Goal: Task Accomplishment & Management: Manage account settings

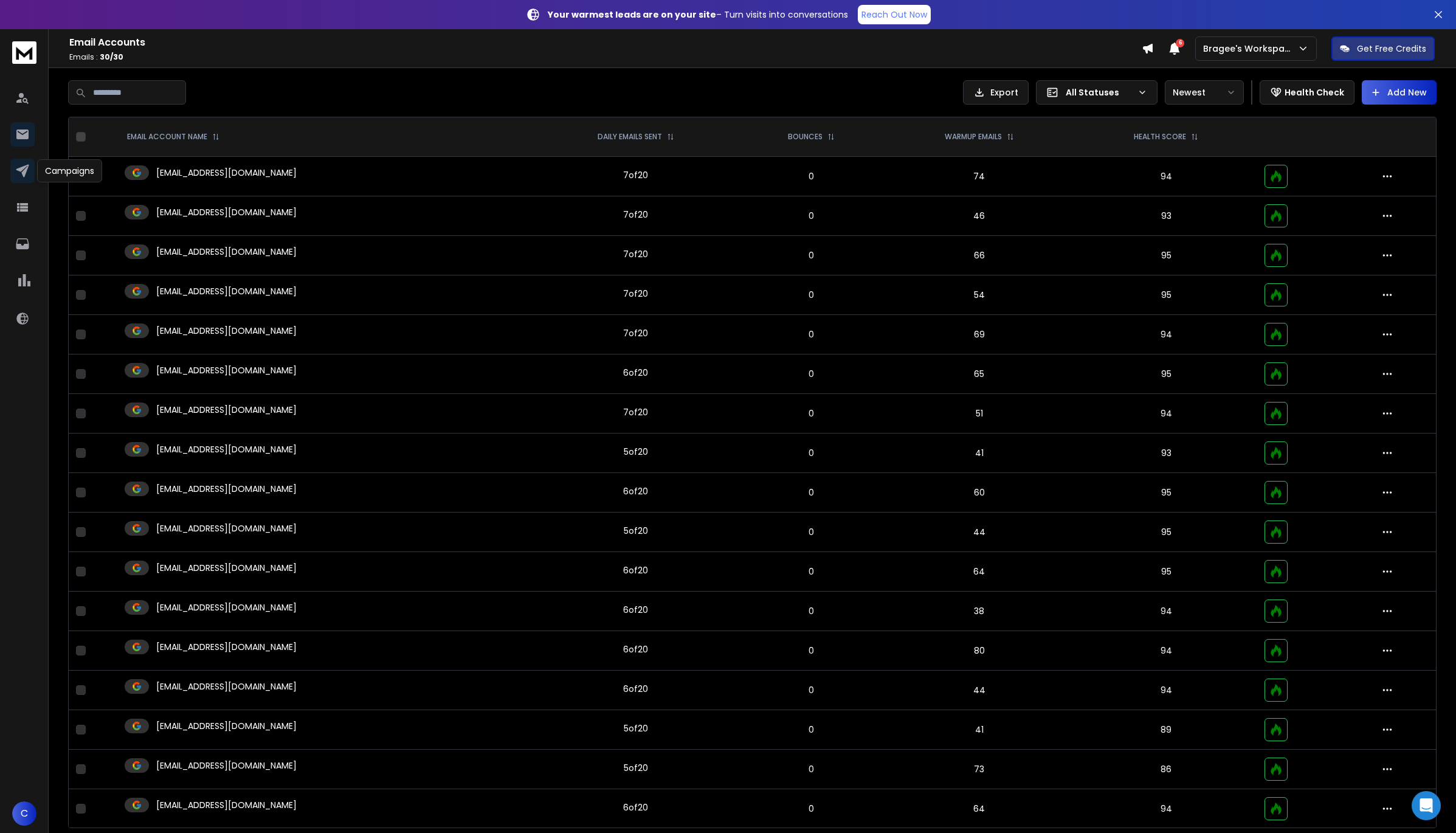
click at [27, 171] on icon at bounding box center [23, 171] width 15 height 15
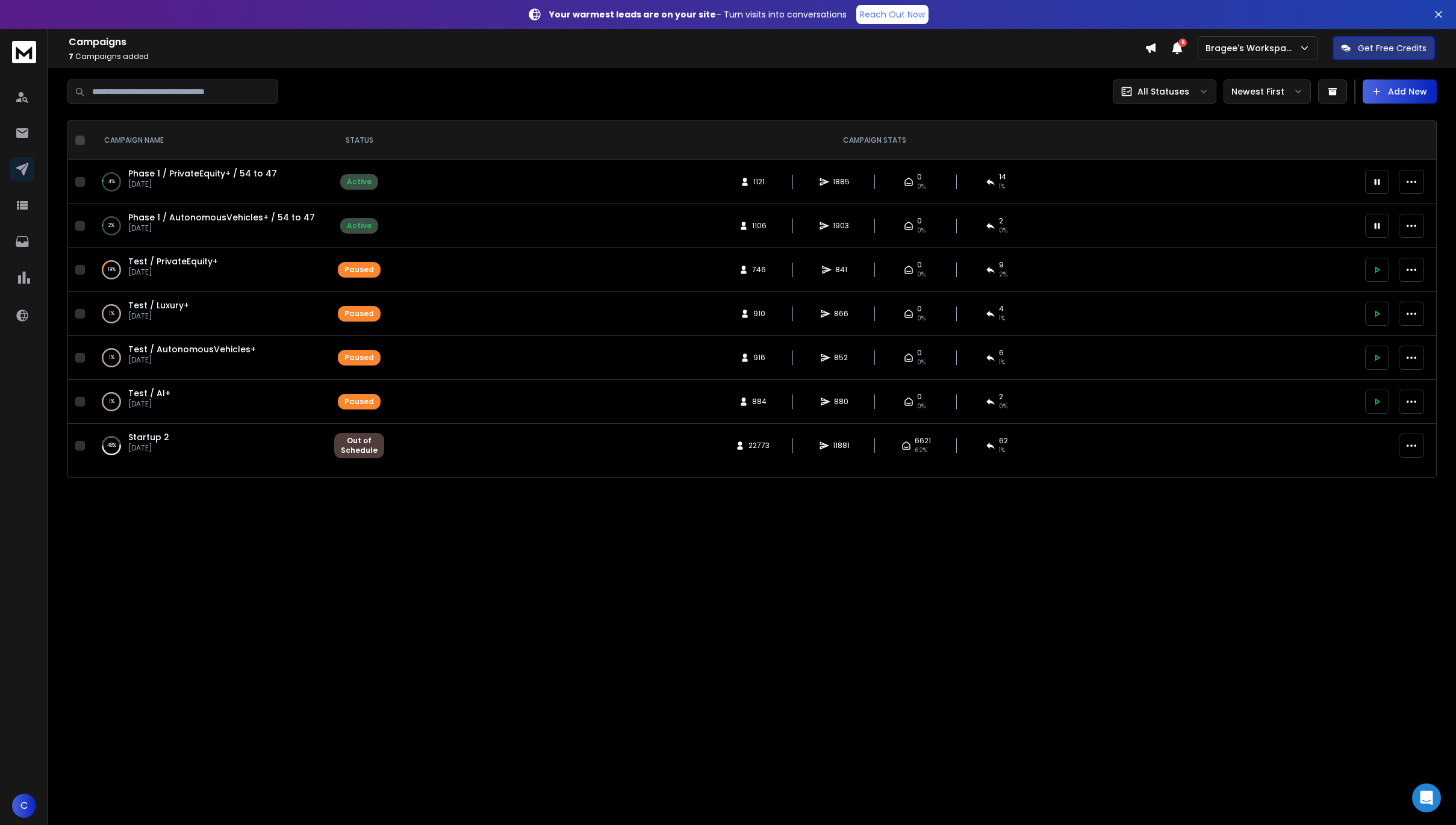
click at [255, 177] on span "Phase 1 / PrivateEquity+ / 54 to 47" at bounding box center [202, 173] width 149 height 12
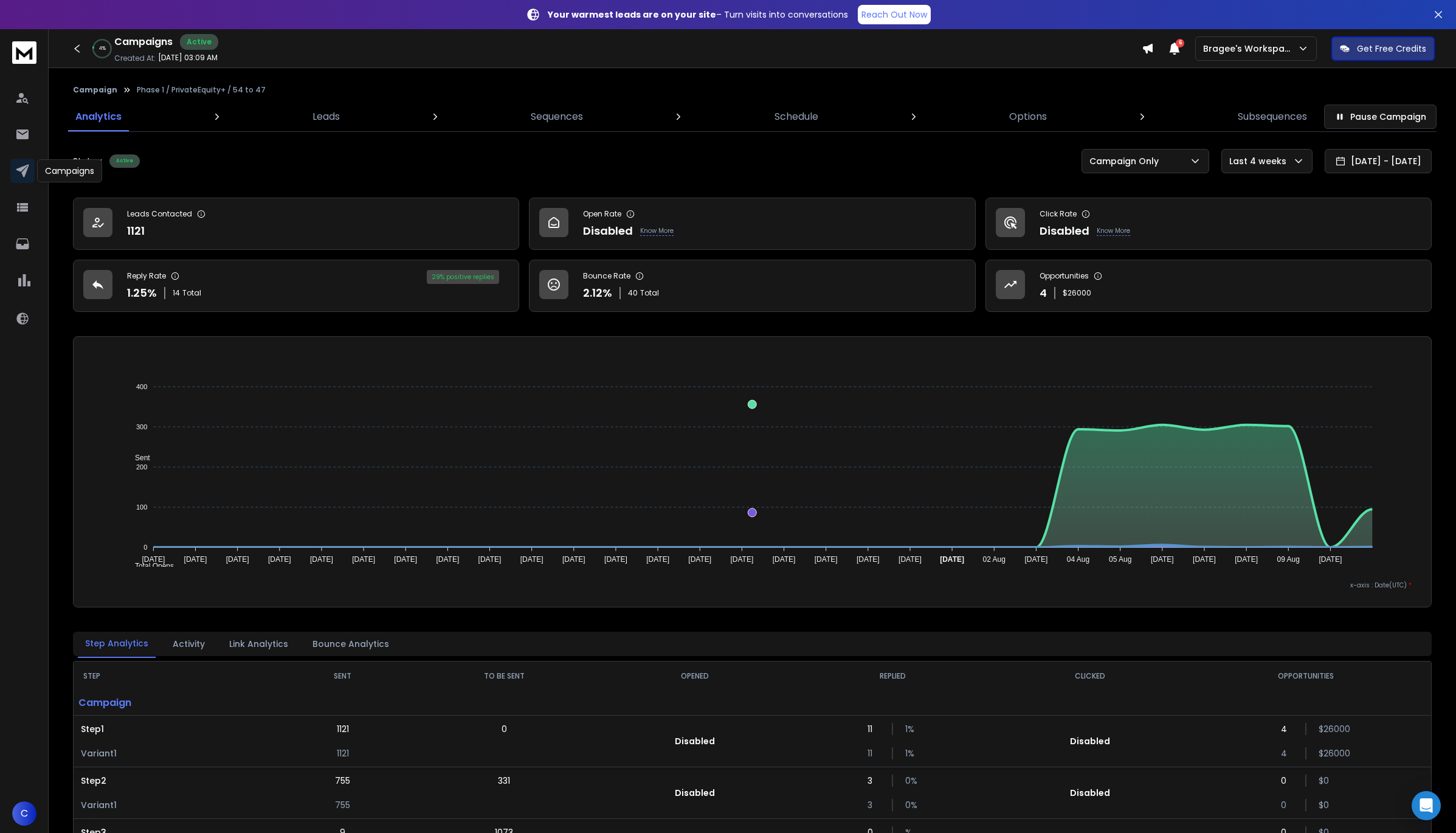
click at [25, 165] on icon at bounding box center [23, 171] width 15 height 15
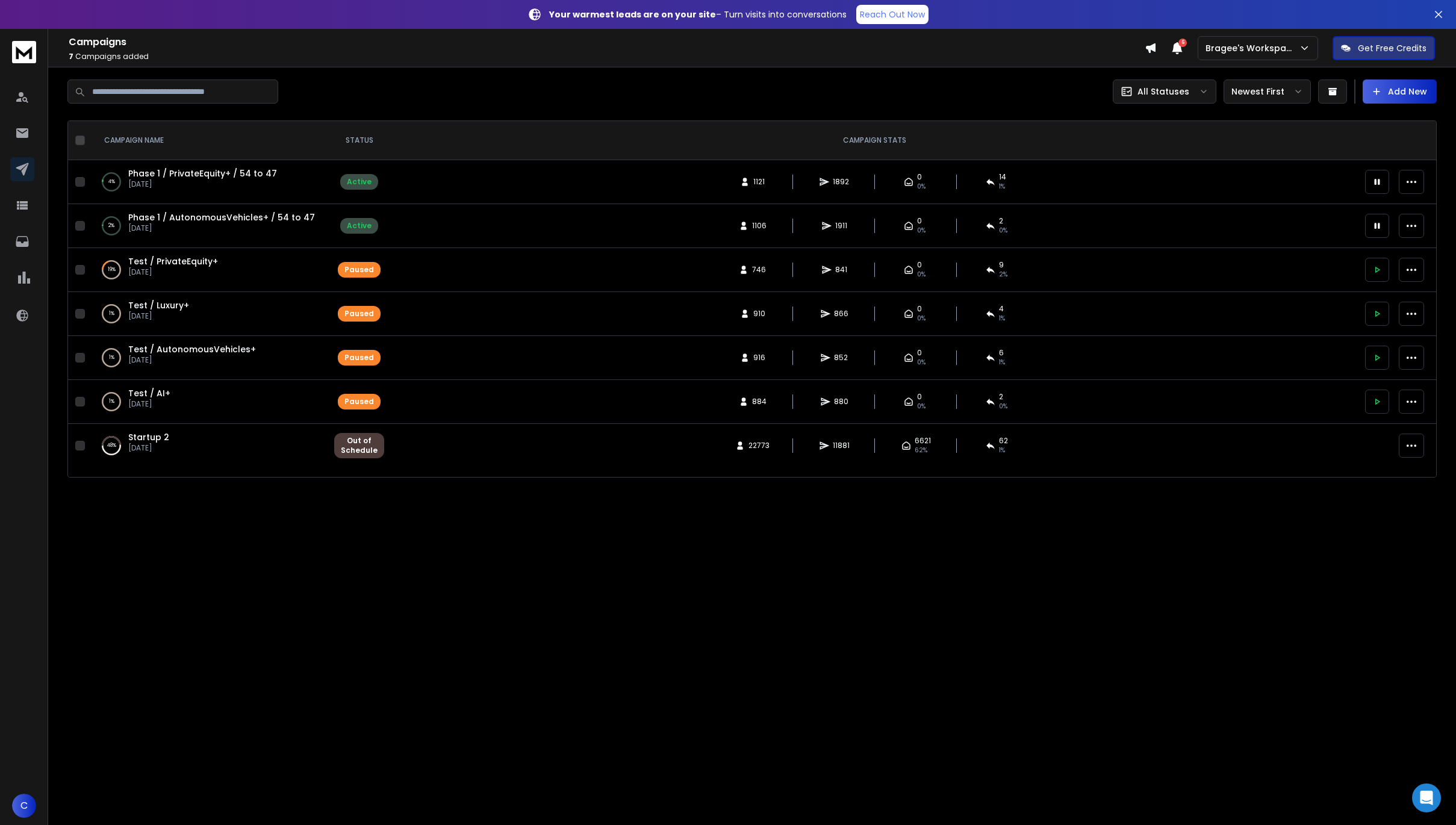
click at [1377, 226] on icon at bounding box center [1377, 226] width 11 height 11
click at [1379, 163] on td at bounding box center [1397, 182] width 78 height 44
click at [1378, 177] on icon at bounding box center [1377, 182] width 11 height 11
click at [1407, 178] on icon "button" at bounding box center [1411, 182] width 12 height 12
click at [1378, 264] on div "Duplicate Campaign" at bounding box center [1363, 267] width 105 height 12
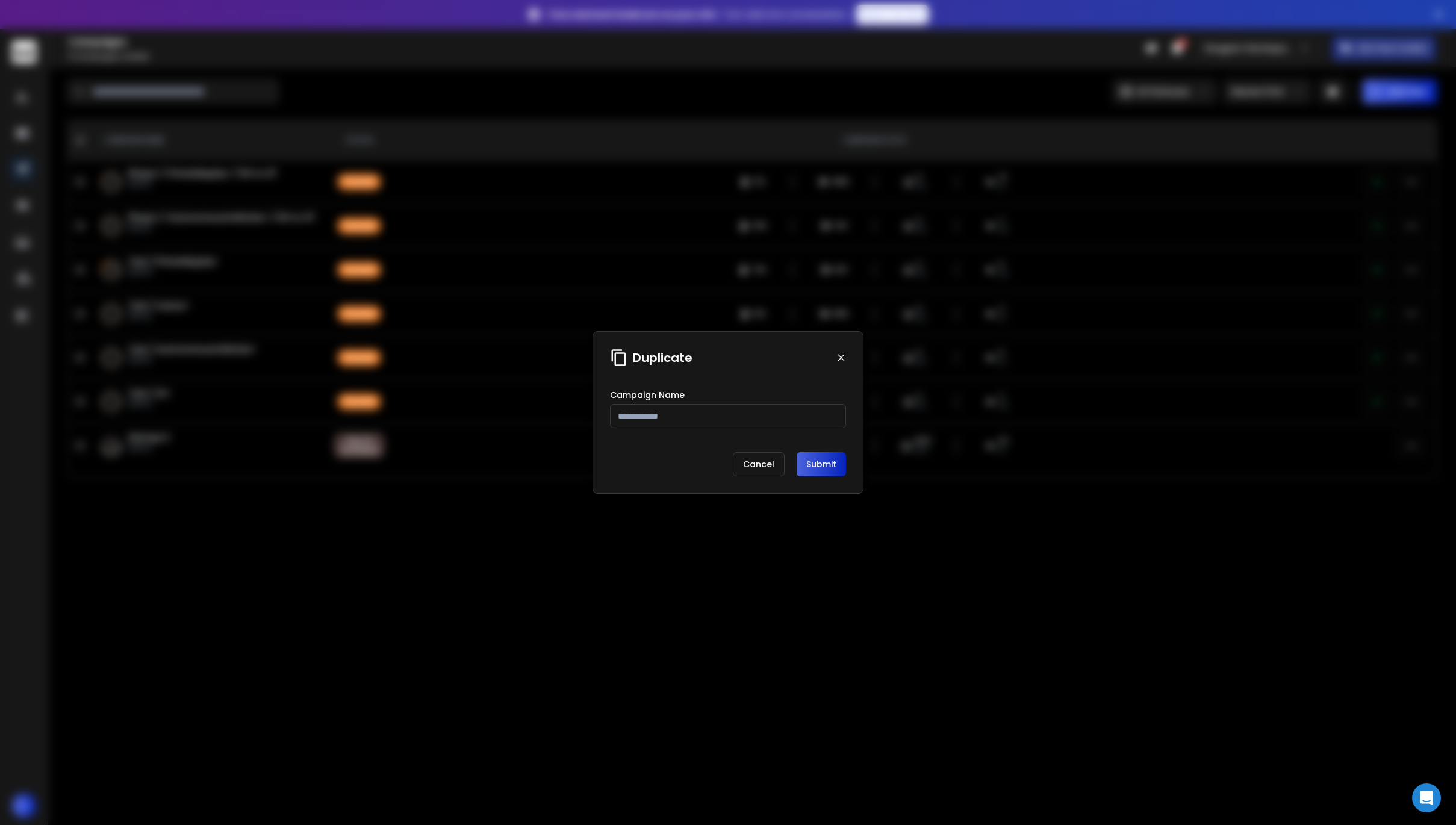
click at [689, 409] on input "text" at bounding box center [727, 416] width 236 height 24
click at [840, 363] on div "Duplicate" at bounding box center [727, 357] width 236 height 18
click at [754, 465] on p "Cancel" at bounding box center [759, 464] width 51 height 24
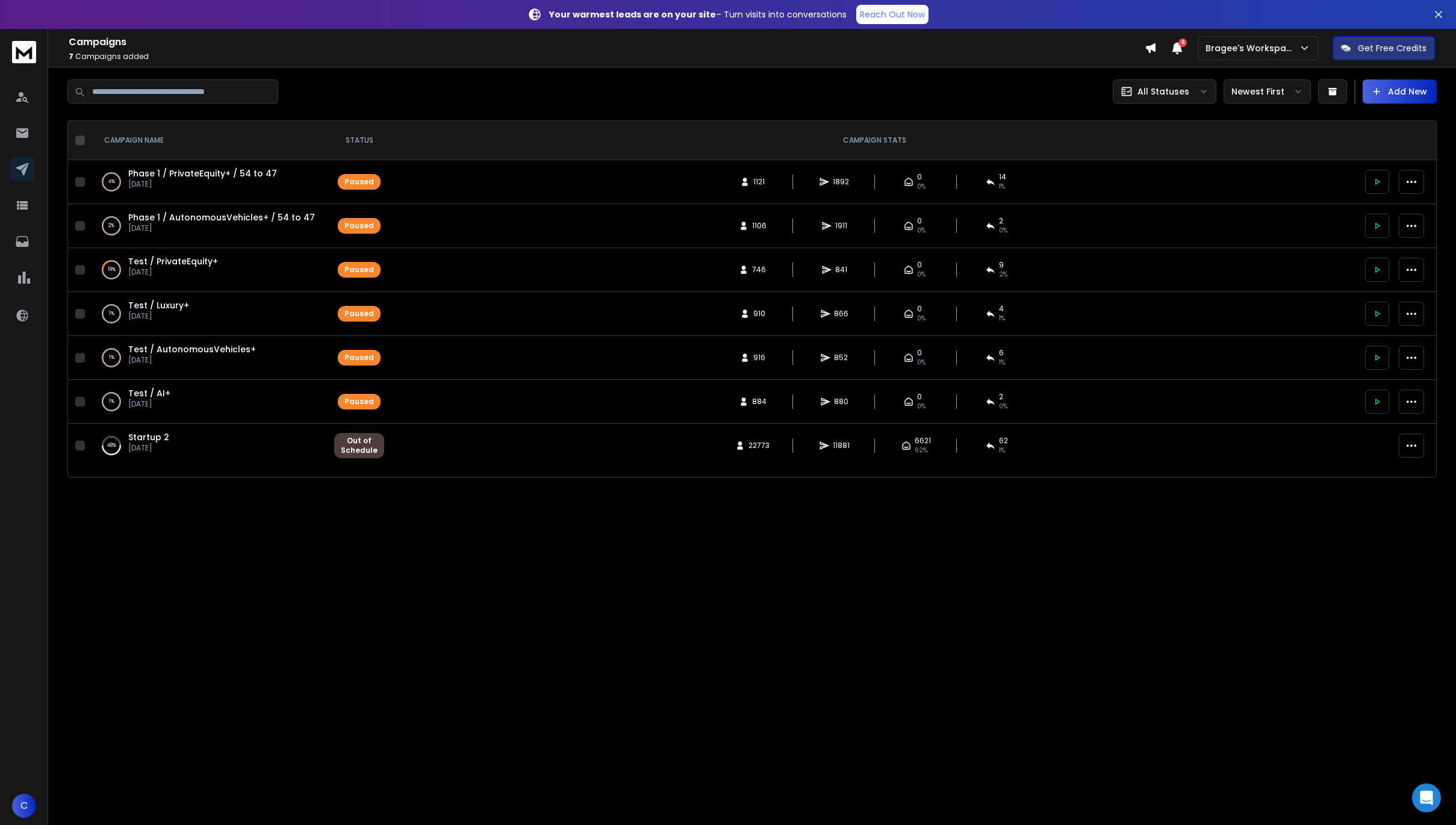
drag, startPoint x: 1411, startPoint y: 185, endPoint x: 1411, endPoint y: 175, distance: 10.0
click at [1411, 175] on button "button" at bounding box center [1411, 181] width 25 height 24
click at [1341, 268] on div "Duplicate Campaign" at bounding box center [1363, 267] width 105 height 12
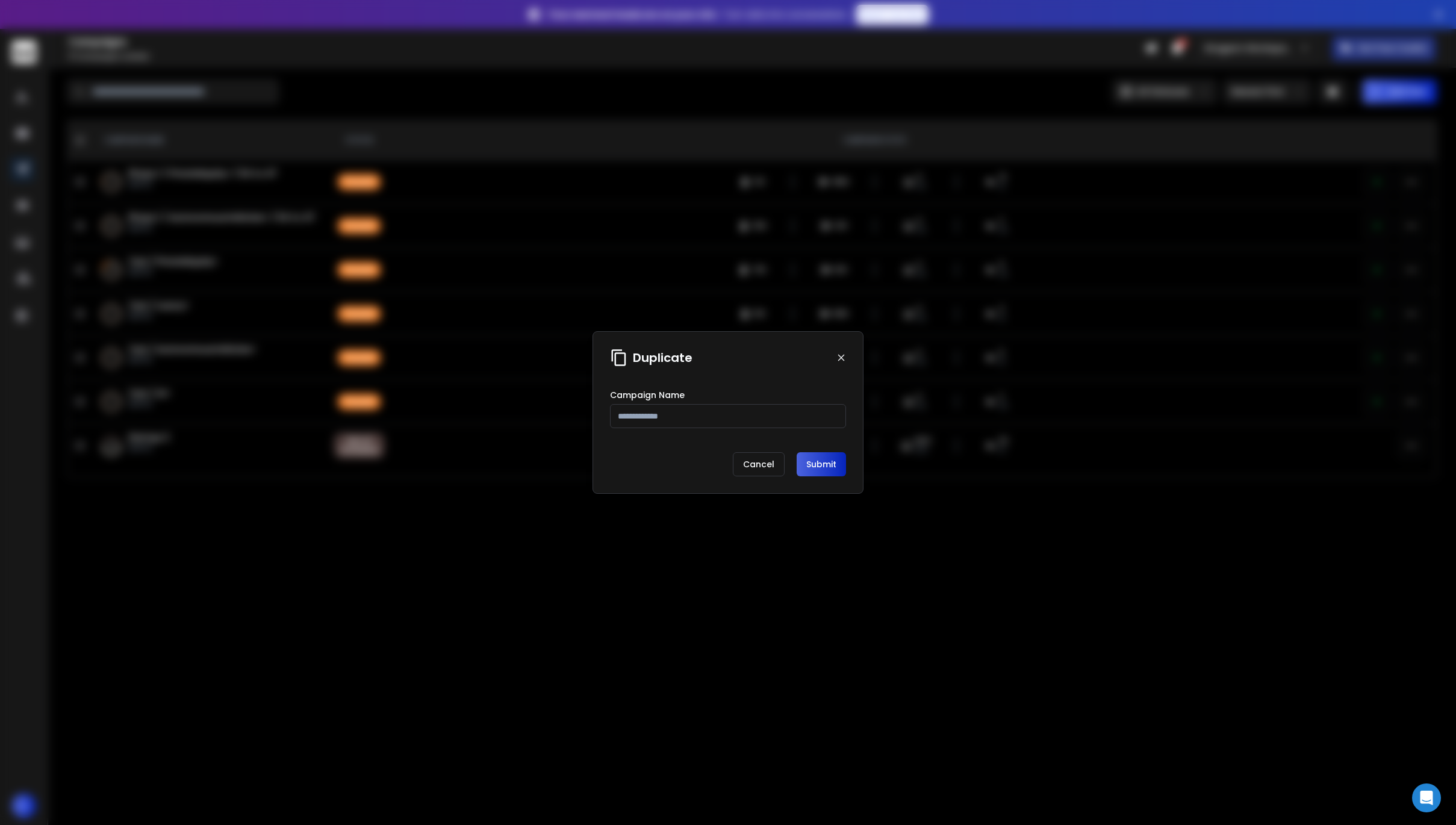
click at [756, 406] on input "text" at bounding box center [727, 416] width 236 height 24
type input "**********"
click at [814, 459] on button "Submit" at bounding box center [821, 464] width 50 height 24
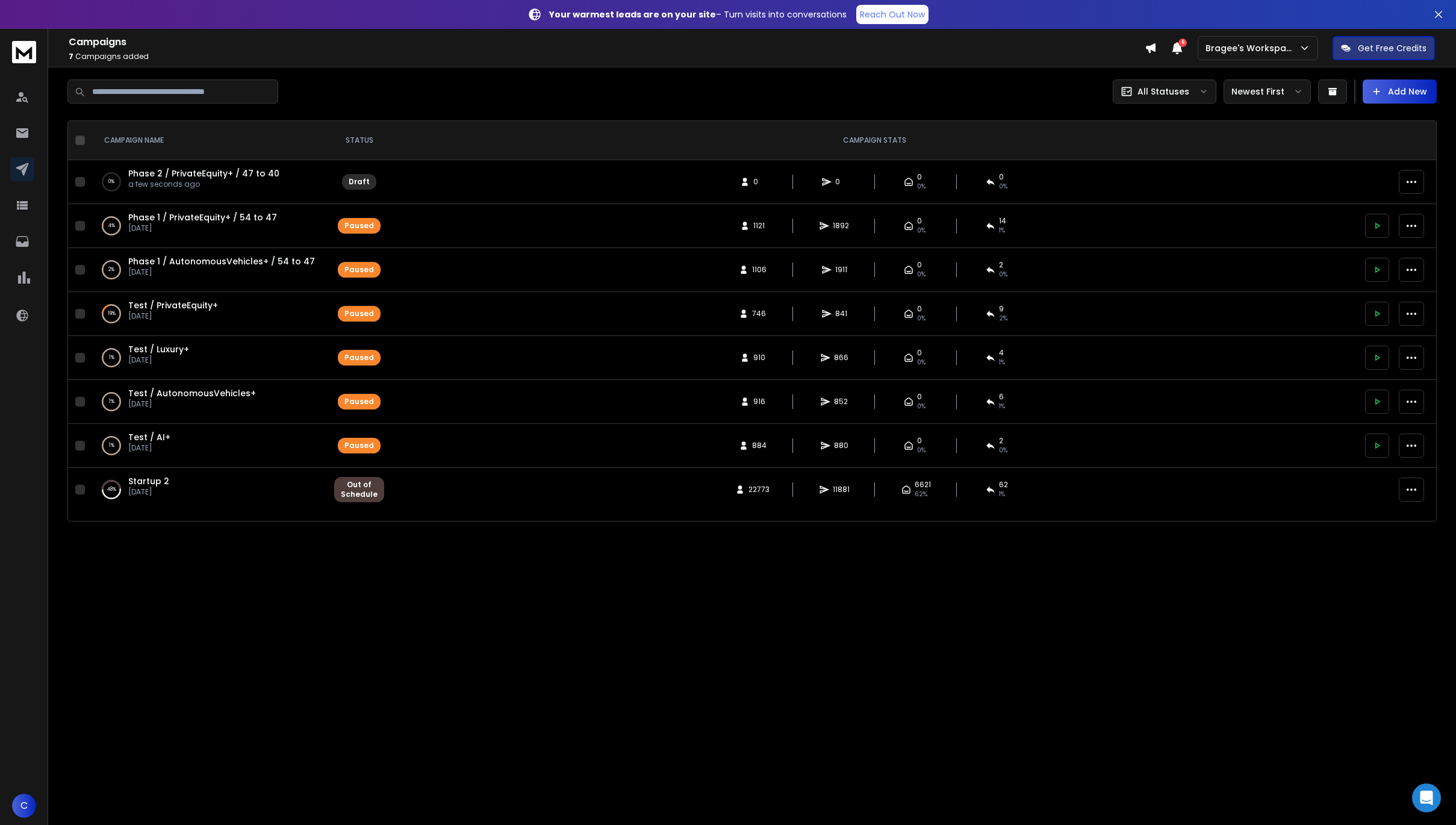
click at [473, 177] on div "0 0 0 0% 0 0%" at bounding box center [874, 181] width 952 height 19
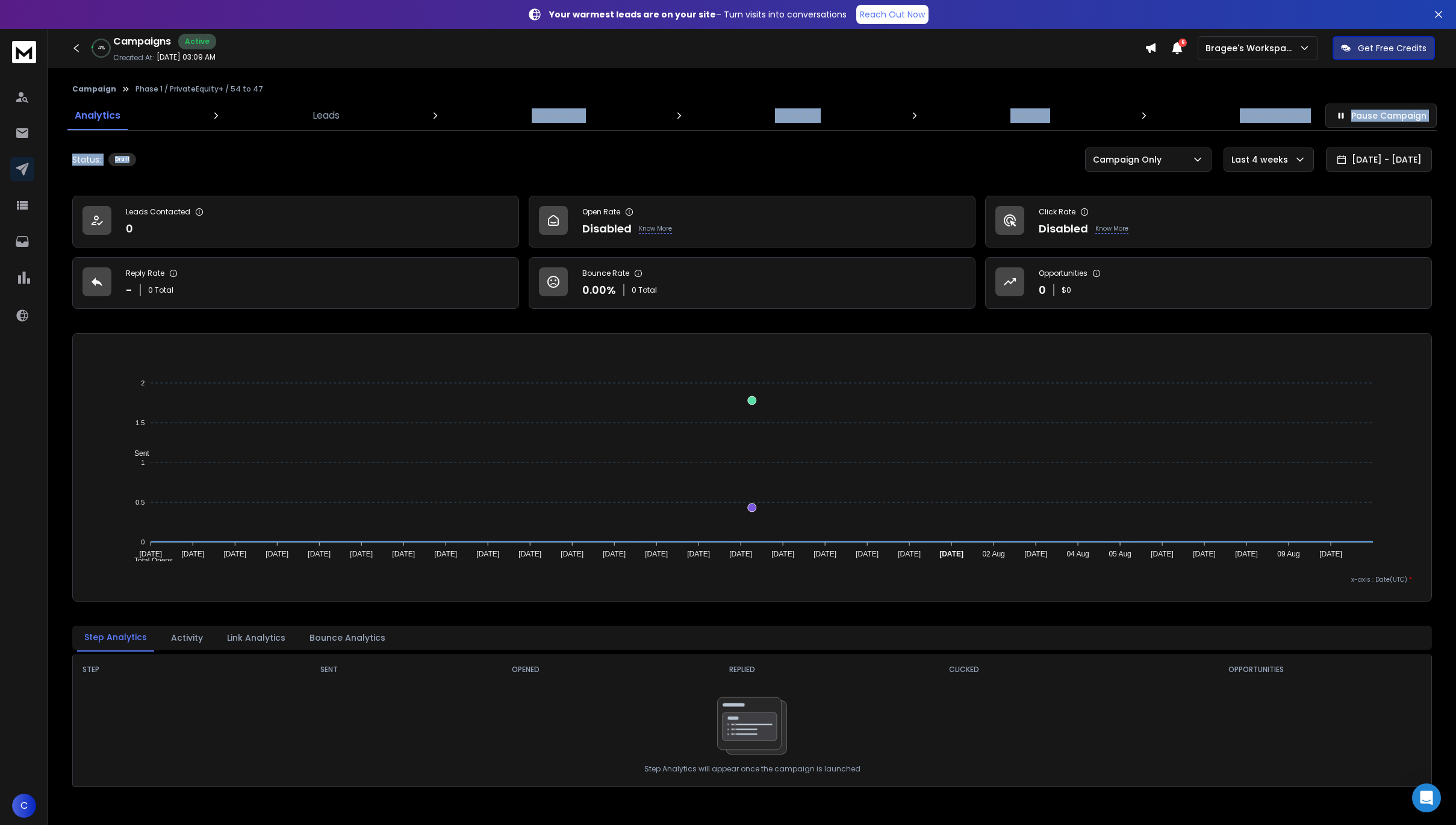
drag, startPoint x: 473, startPoint y: 177, endPoint x: 478, endPoint y: 106, distance: 71.2
drag, startPoint x: 478, startPoint y: 106, endPoint x: 397, endPoint y: 150, distance: 92.2
click at [397, 150] on div "Status: Draft Pause Campaign Campaign Only Last 4 weeks [DATE] - [DATE]" at bounding box center [752, 159] width 1359 height 24
click at [551, 119] on p "Sequences" at bounding box center [557, 116] width 51 height 15
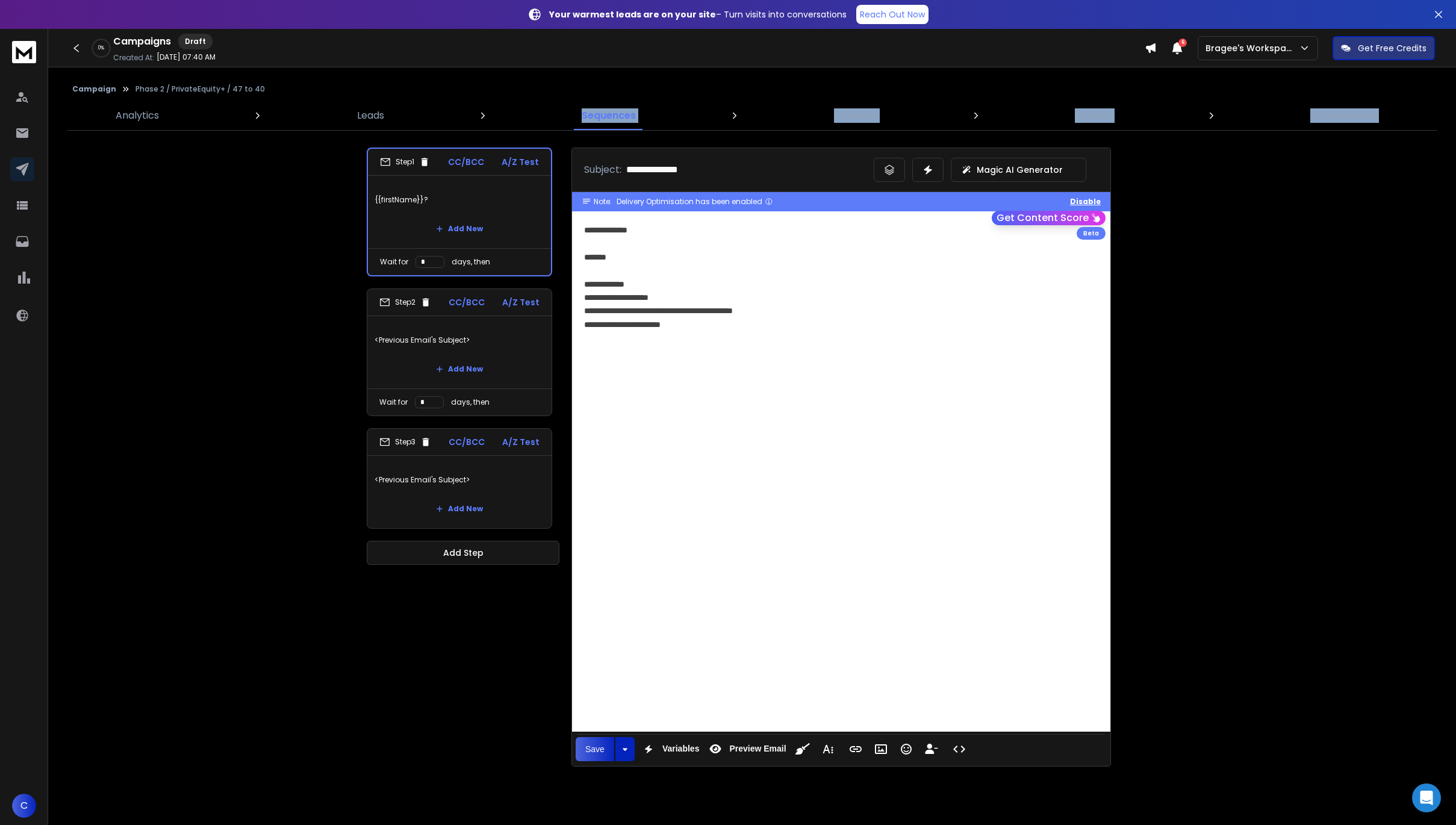
click at [474, 345] on p "<Previous Email's Subject>" at bounding box center [459, 340] width 170 height 34
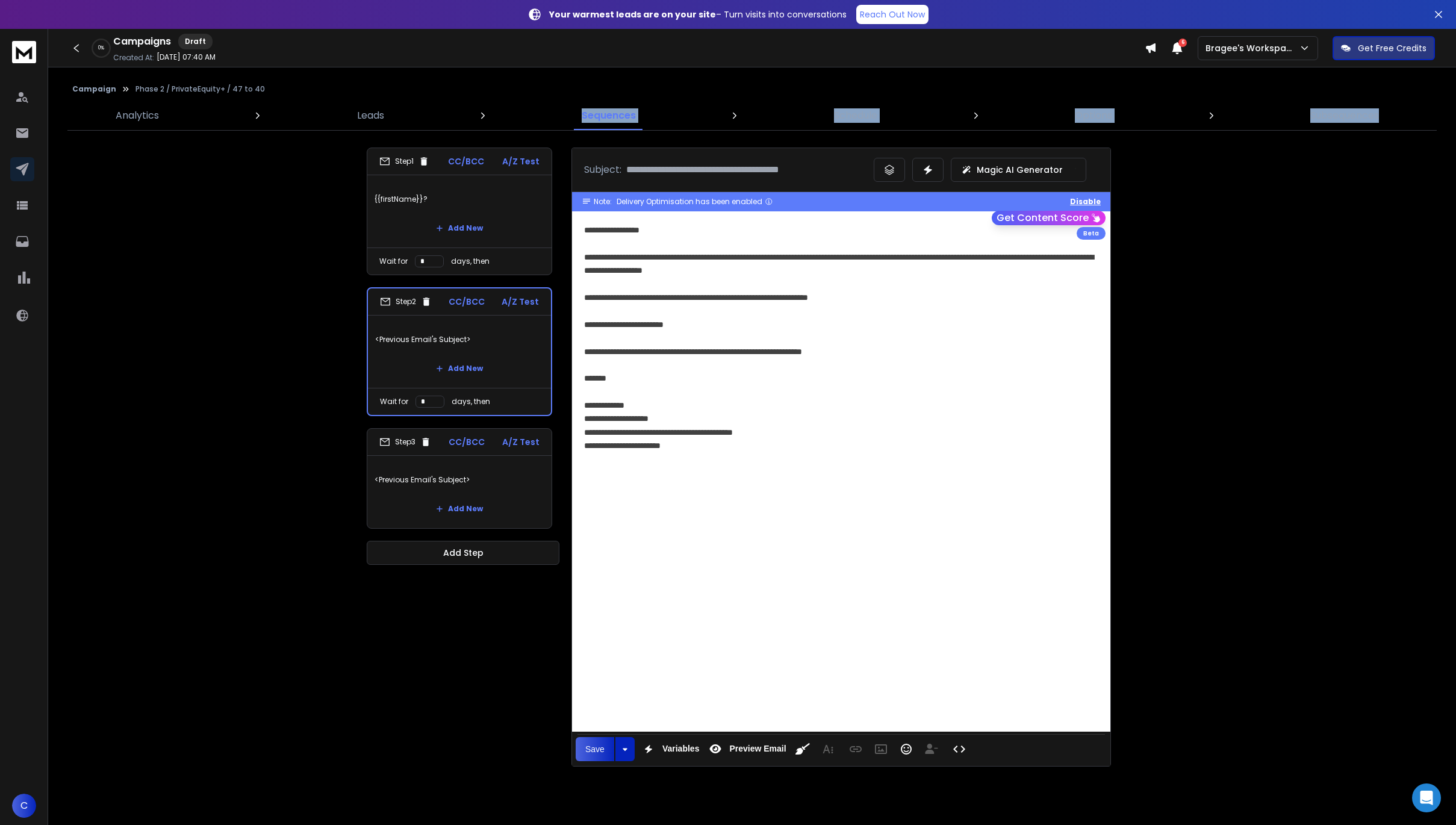
click at [474, 345] on p "<Previous Email's Subject>" at bounding box center [459, 340] width 169 height 34
click at [462, 479] on p "<Previous Email's Subject>" at bounding box center [459, 479] width 170 height 34
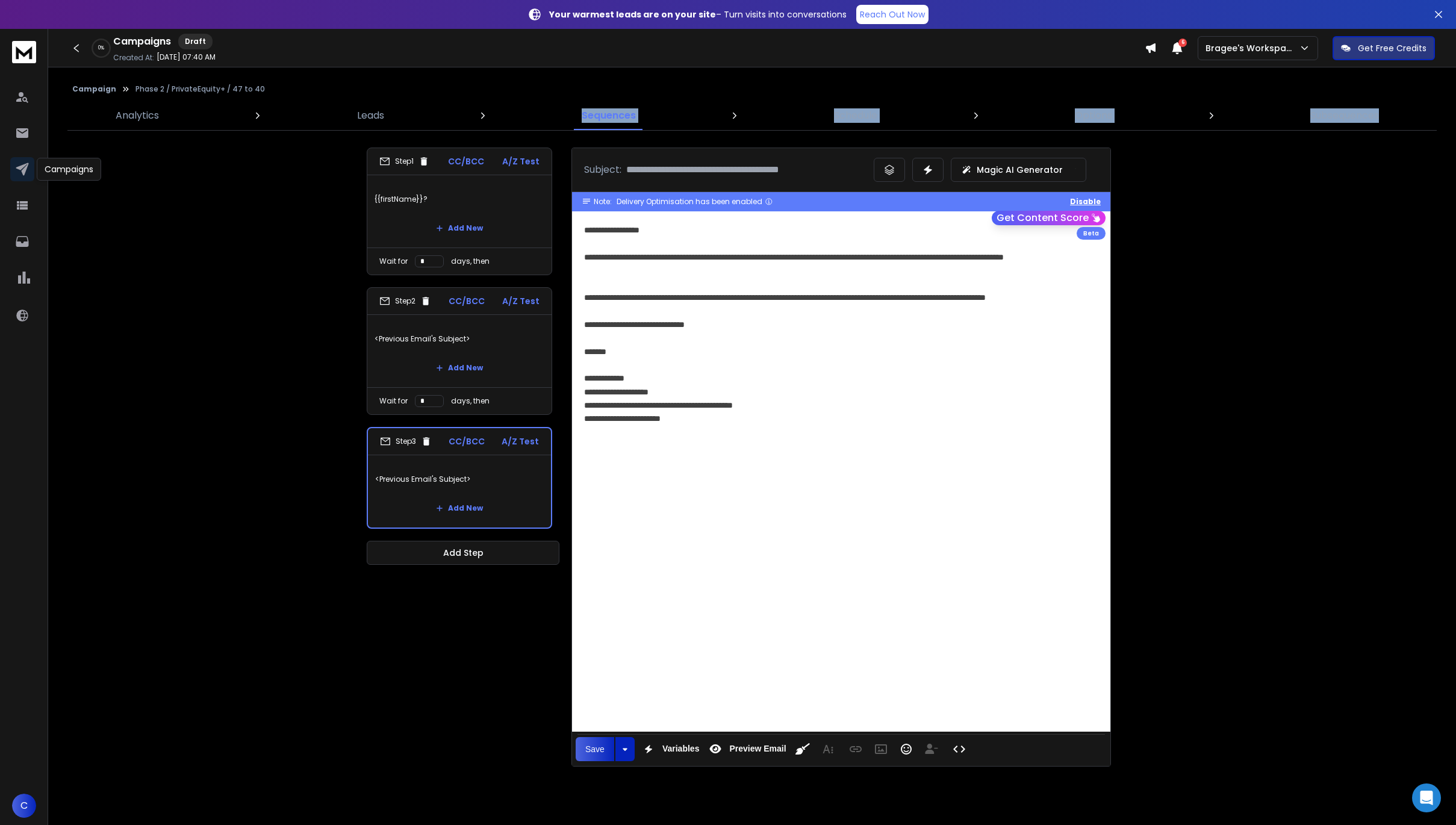
click at [26, 163] on icon at bounding box center [23, 169] width 15 height 15
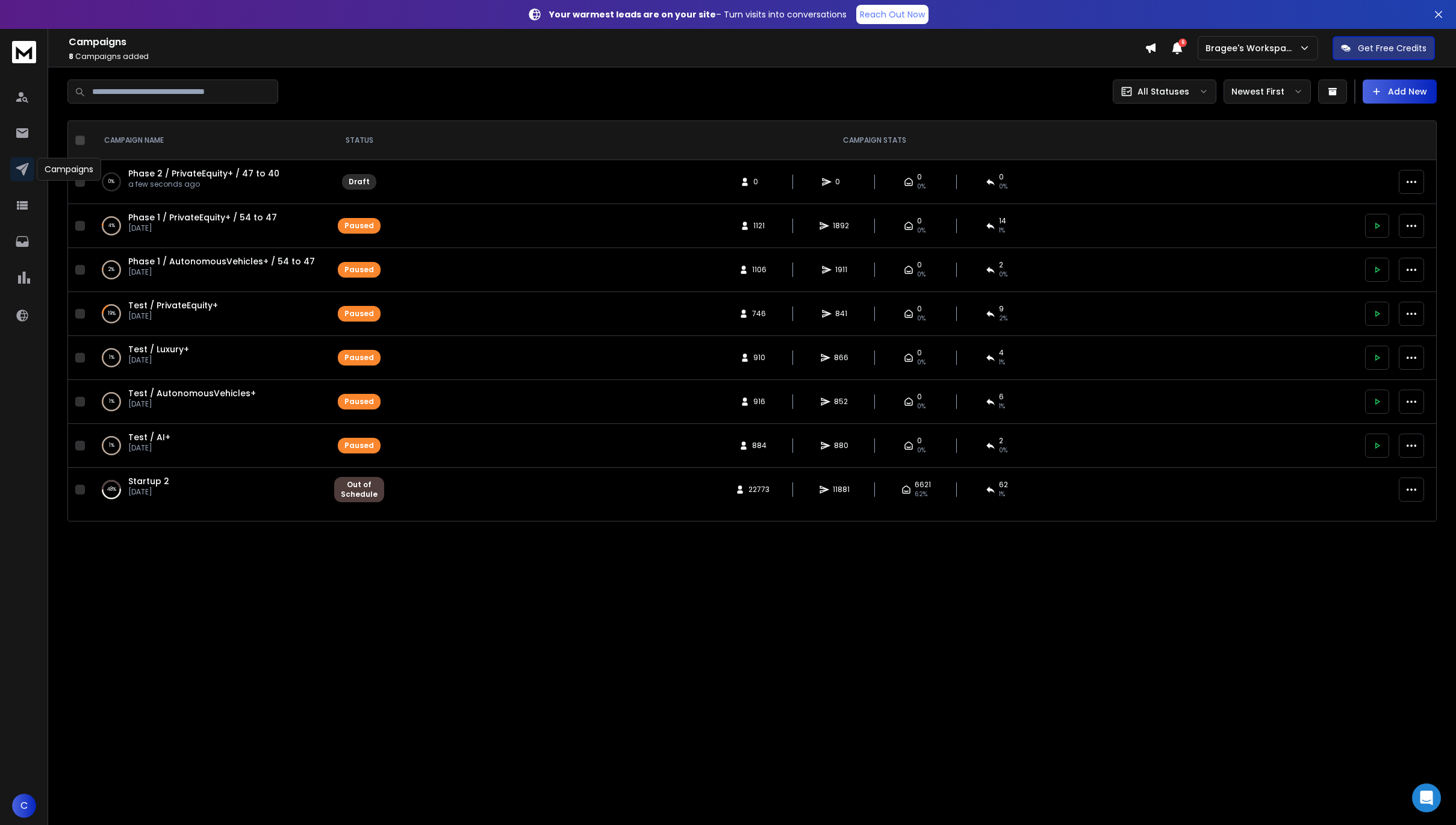
click at [398, 219] on div "1121 1892 0 0% 14 1 %" at bounding box center [874, 226] width 952 height 19
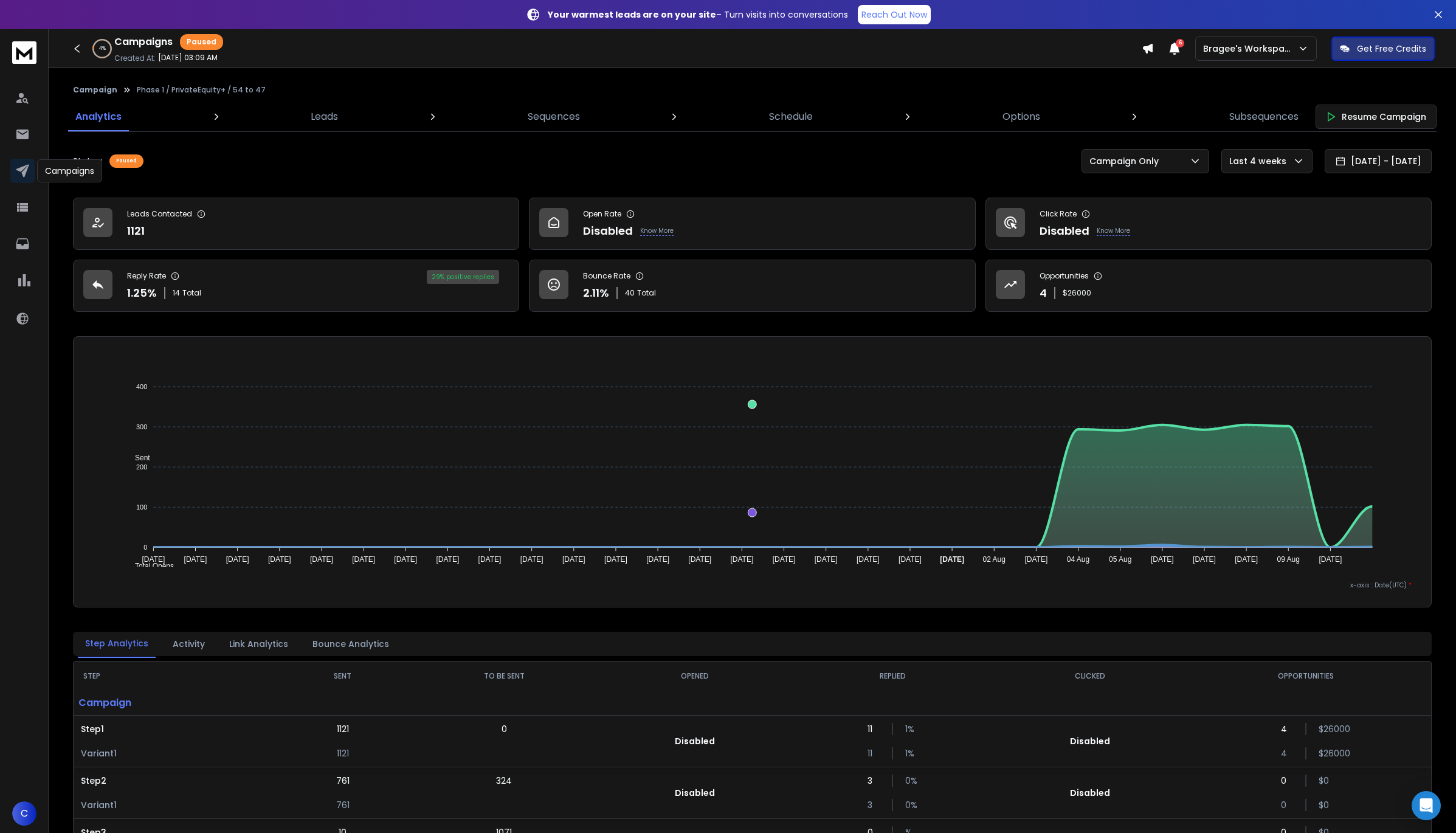
click at [28, 168] on icon at bounding box center [23, 171] width 15 height 15
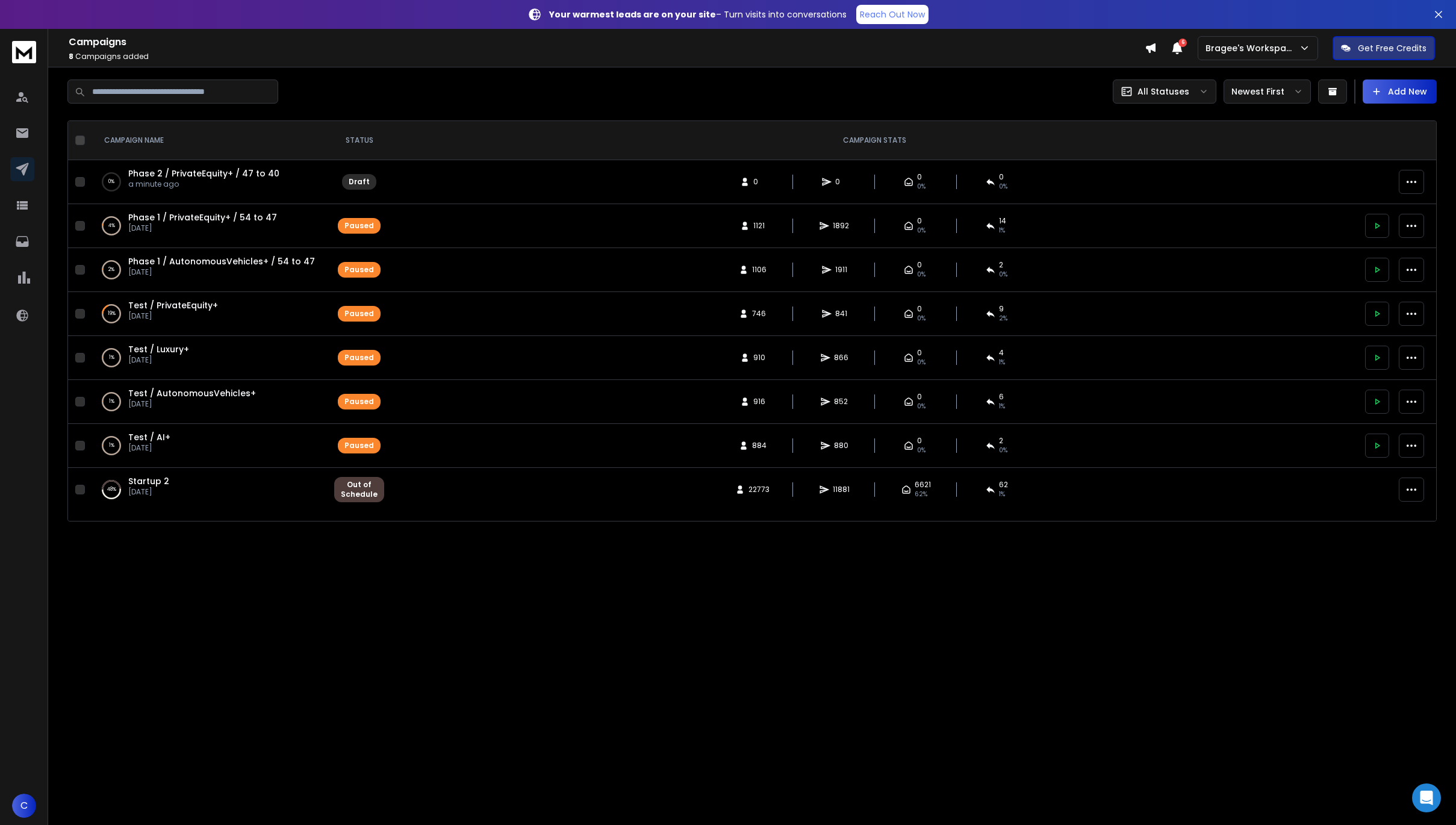
click at [211, 165] on td "0 % Phase 2 / PrivateEquity+ / 47 to 40 a minute ago" at bounding box center [208, 182] width 237 height 44
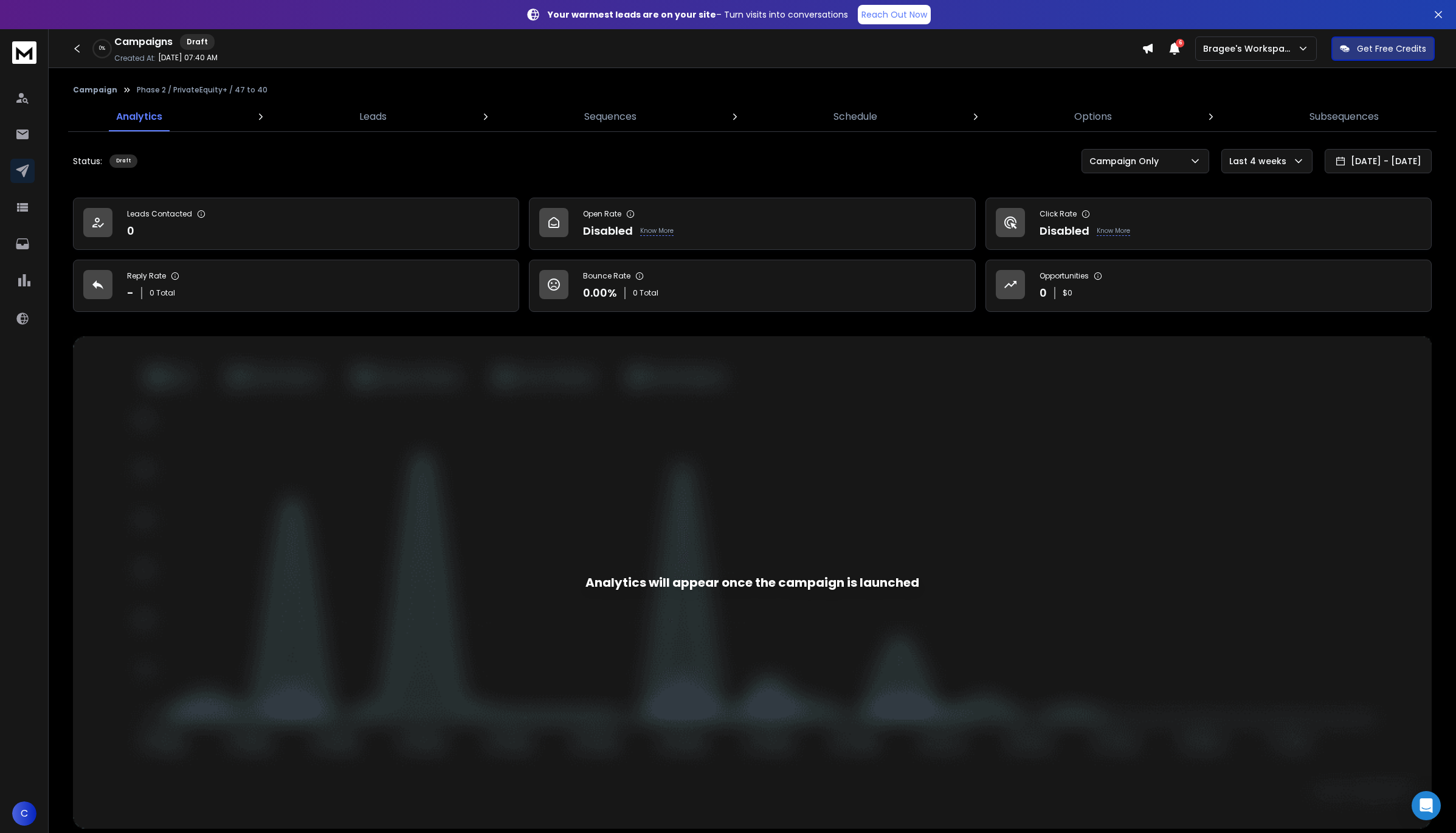
click at [564, 116] on div "Analytics Leads Sequences Schedule Options Subsequences" at bounding box center [747, 116] width 1359 height 29
click at [587, 116] on p "Sequences" at bounding box center [610, 117] width 52 height 15
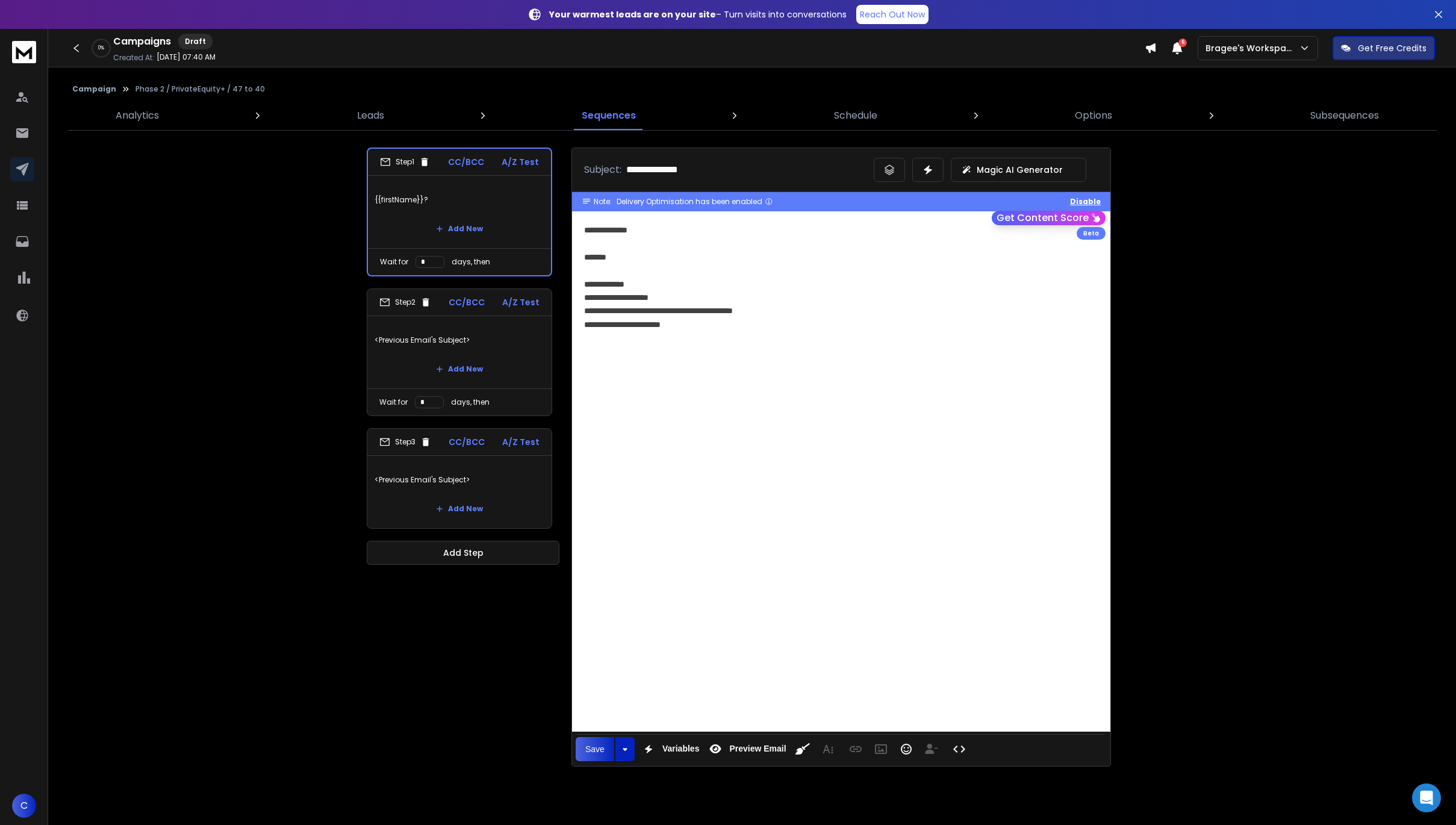
click at [425, 306] on icon at bounding box center [426, 302] width 7 height 9
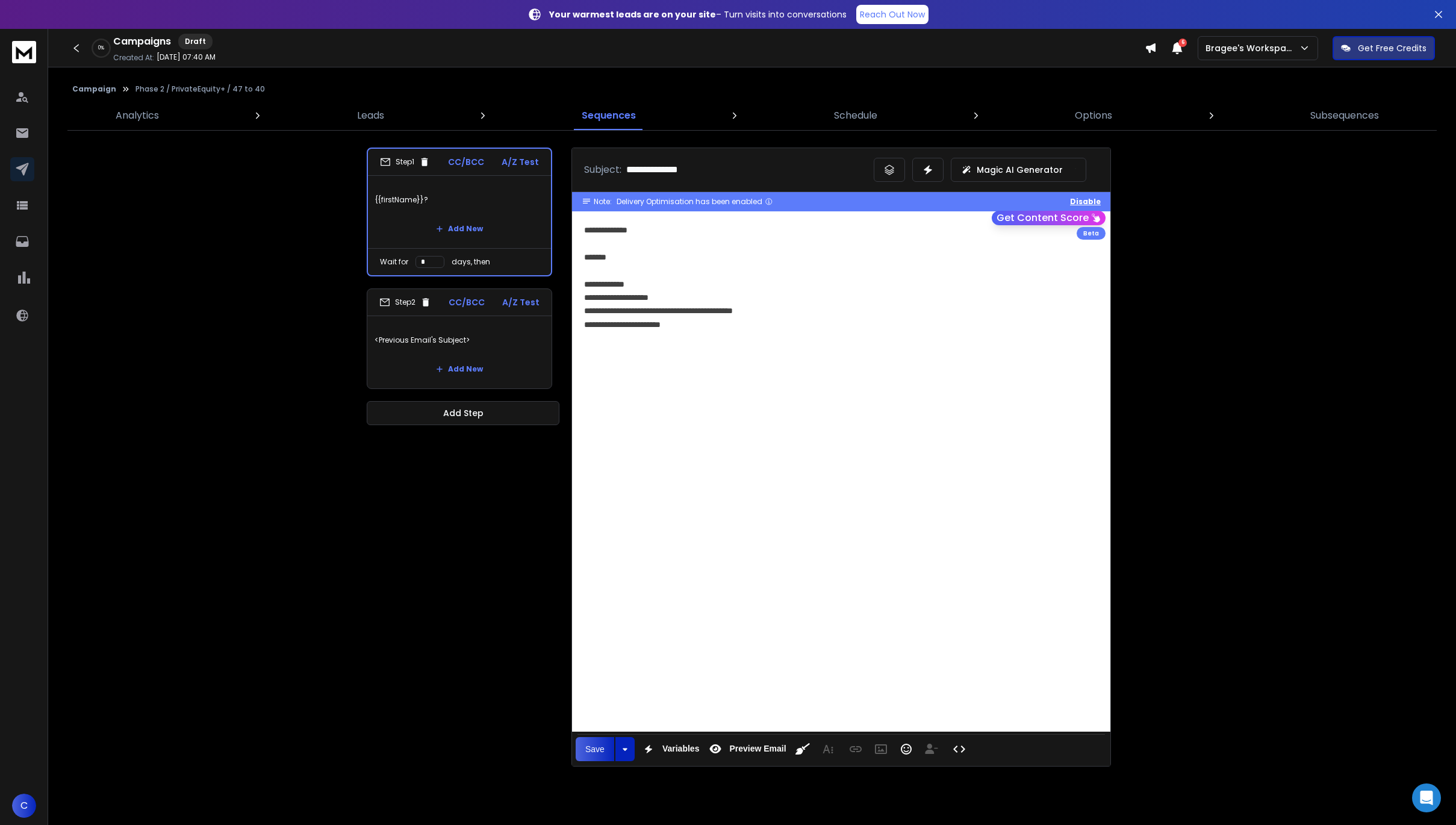
click at [425, 306] on icon at bounding box center [426, 302] width 7 height 9
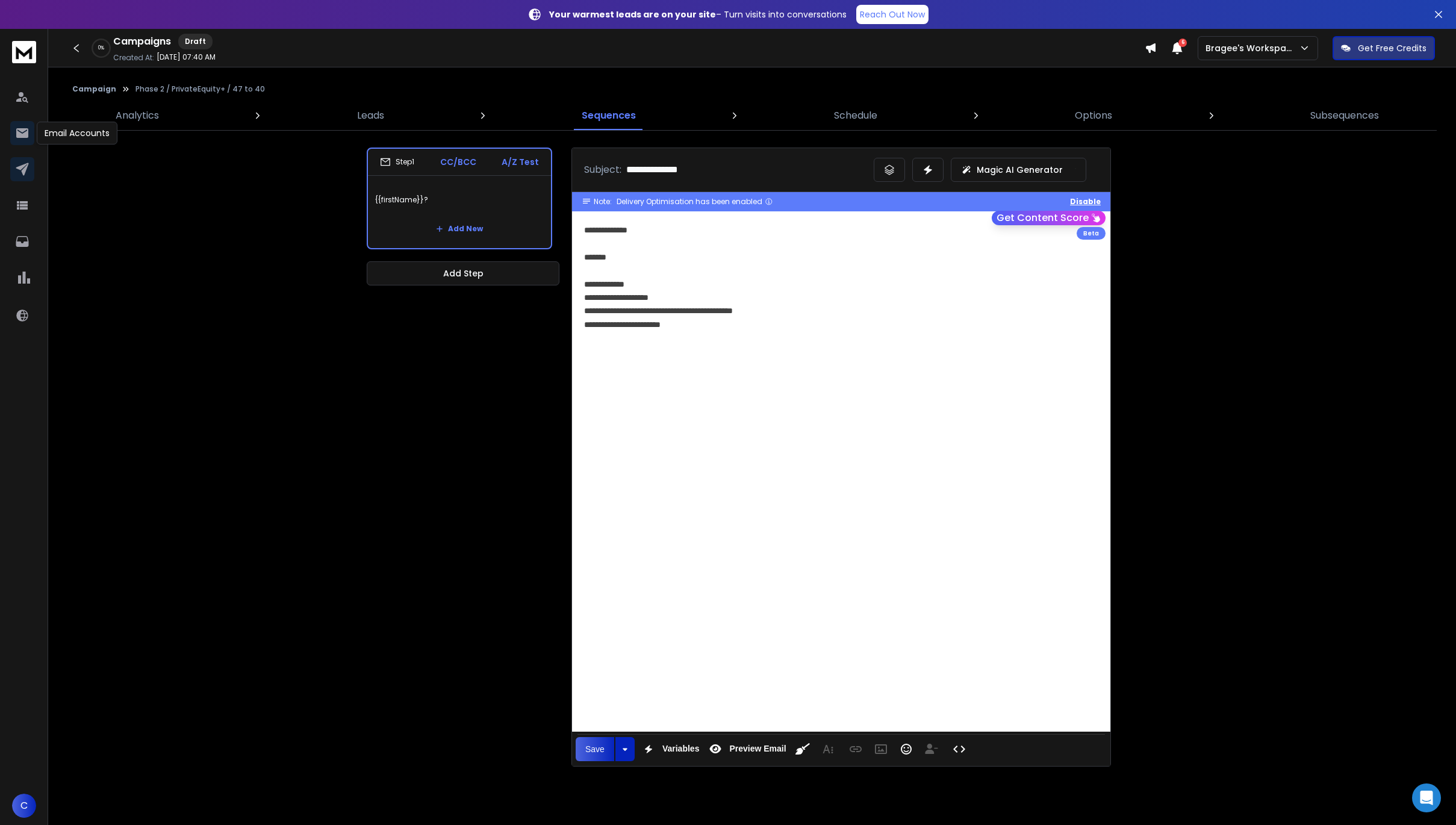
click at [25, 127] on icon at bounding box center [23, 133] width 15 height 15
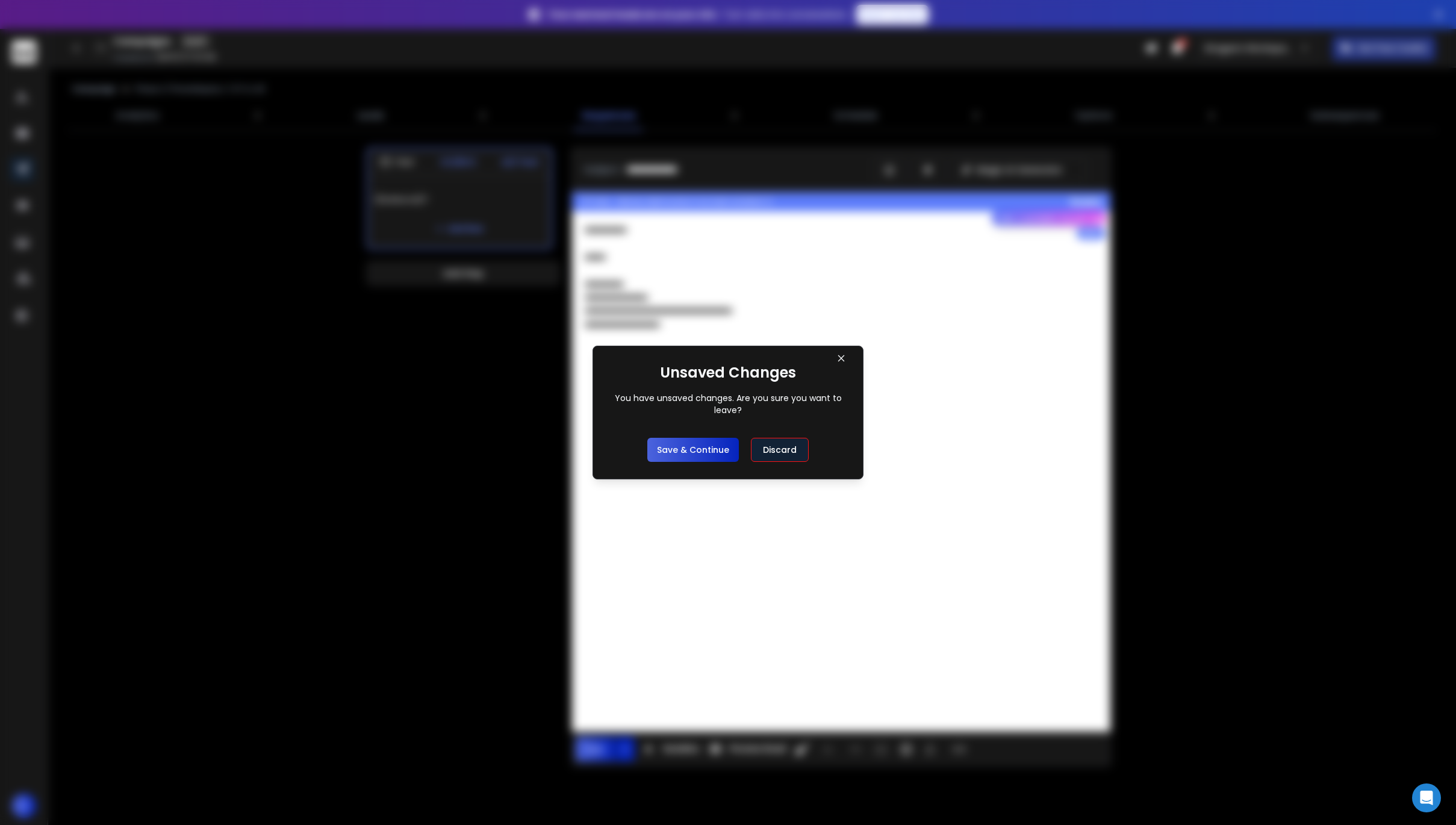
click at [654, 444] on button "Save & Continue" at bounding box center [692, 449] width 91 height 24
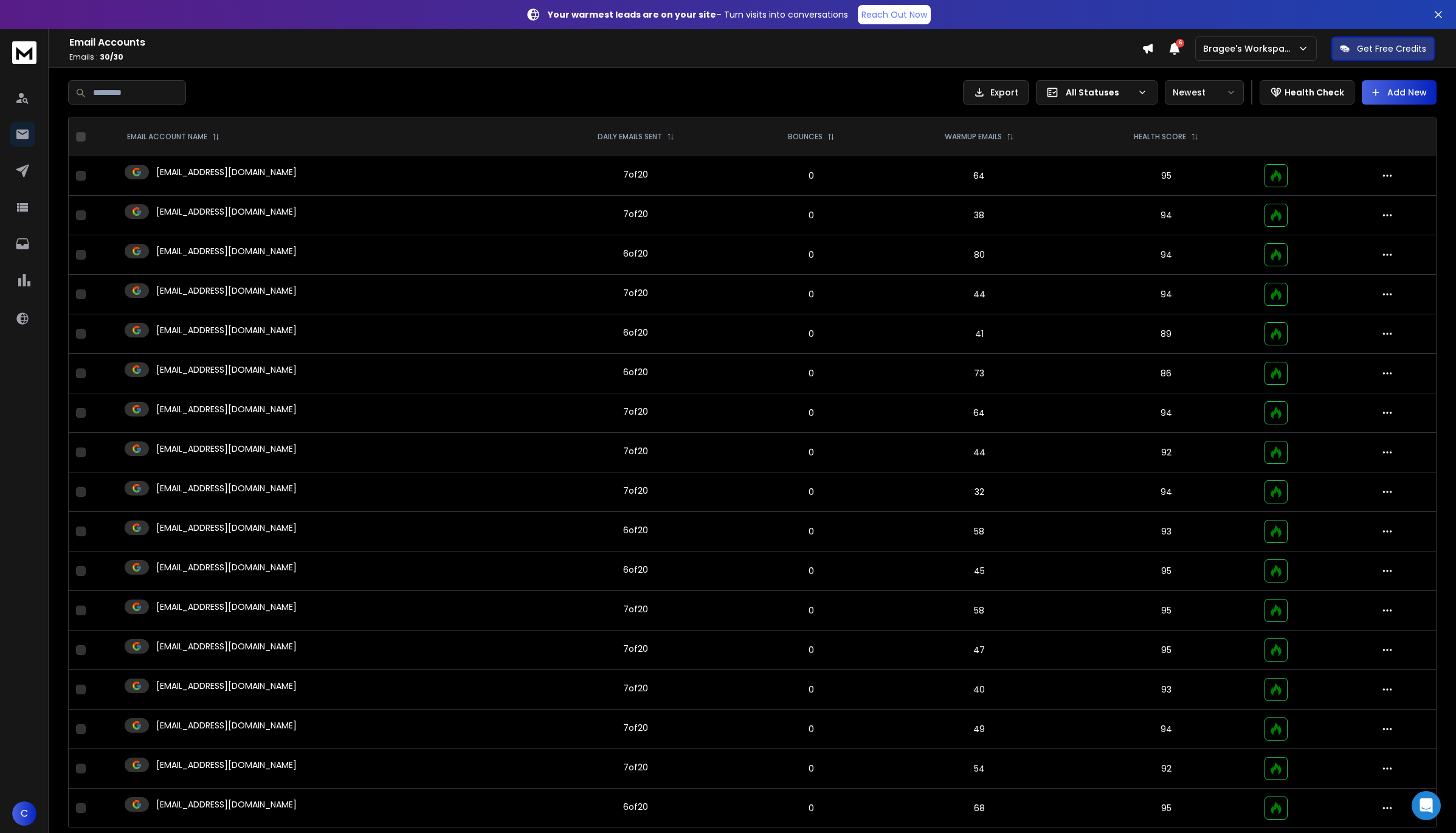
scroll to position [524, 0]
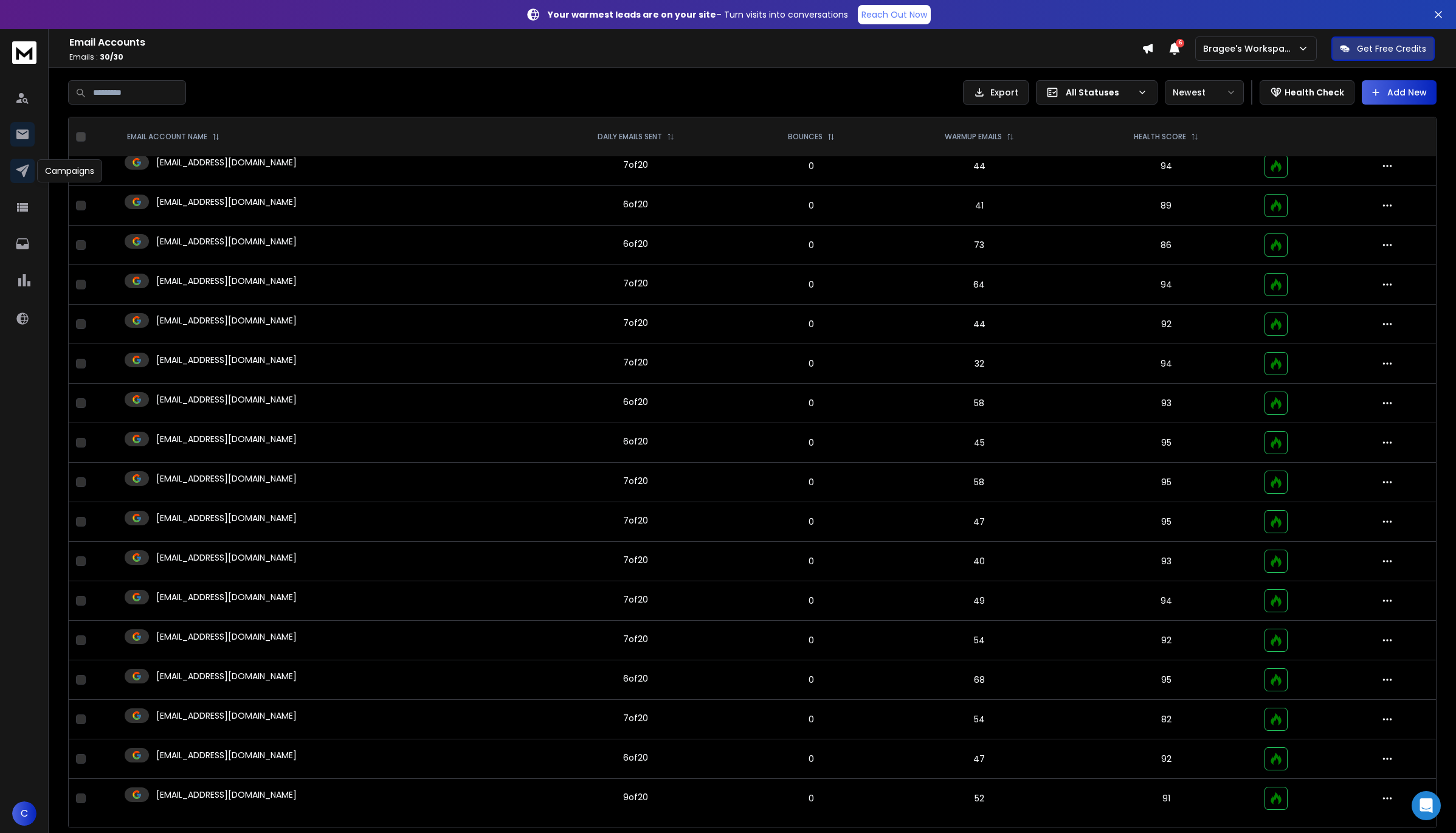
click at [20, 171] on icon at bounding box center [22, 170] width 13 height 13
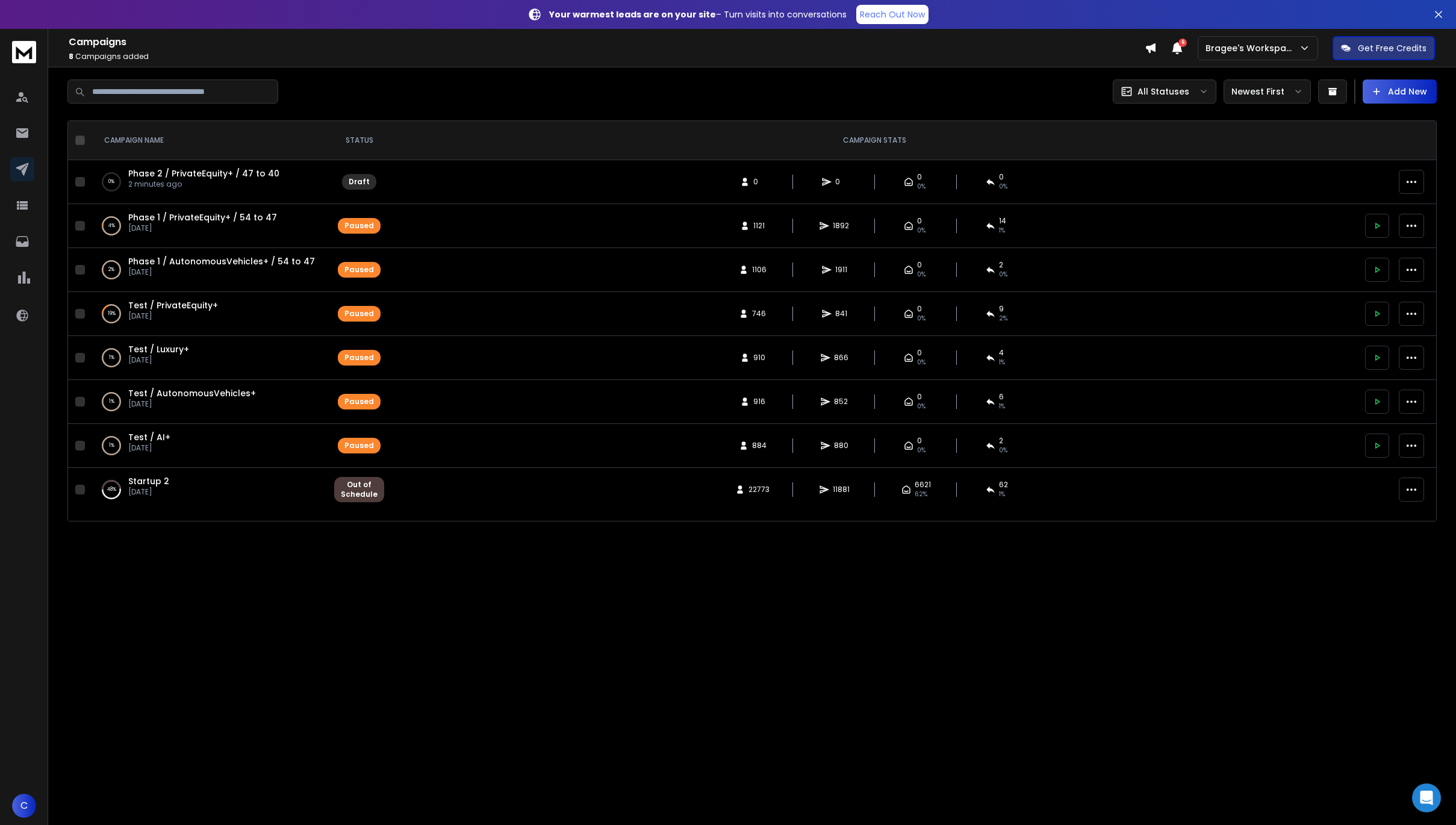
click at [242, 181] on p "2 minutes ago" at bounding box center [203, 184] width 151 height 10
